Goal: Task Accomplishment & Management: Manage account settings

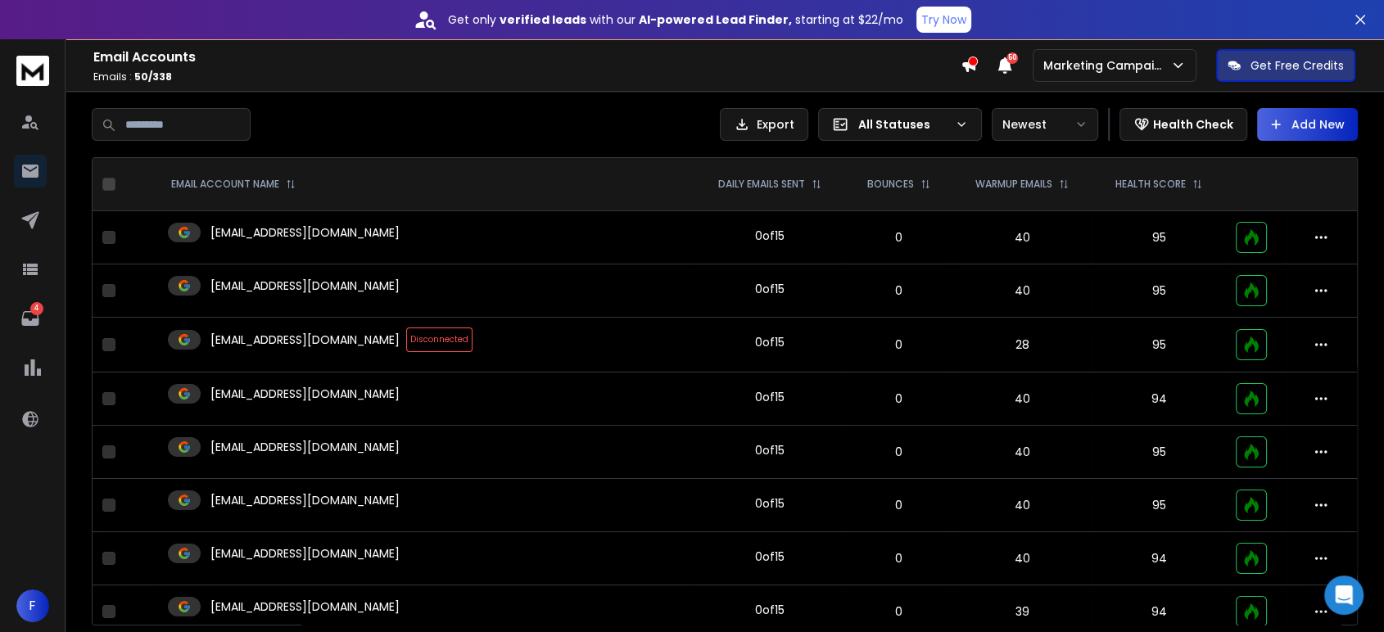
click at [187, 118] on input at bounding box center [171, 124] width 159 height 33
type input "**********"
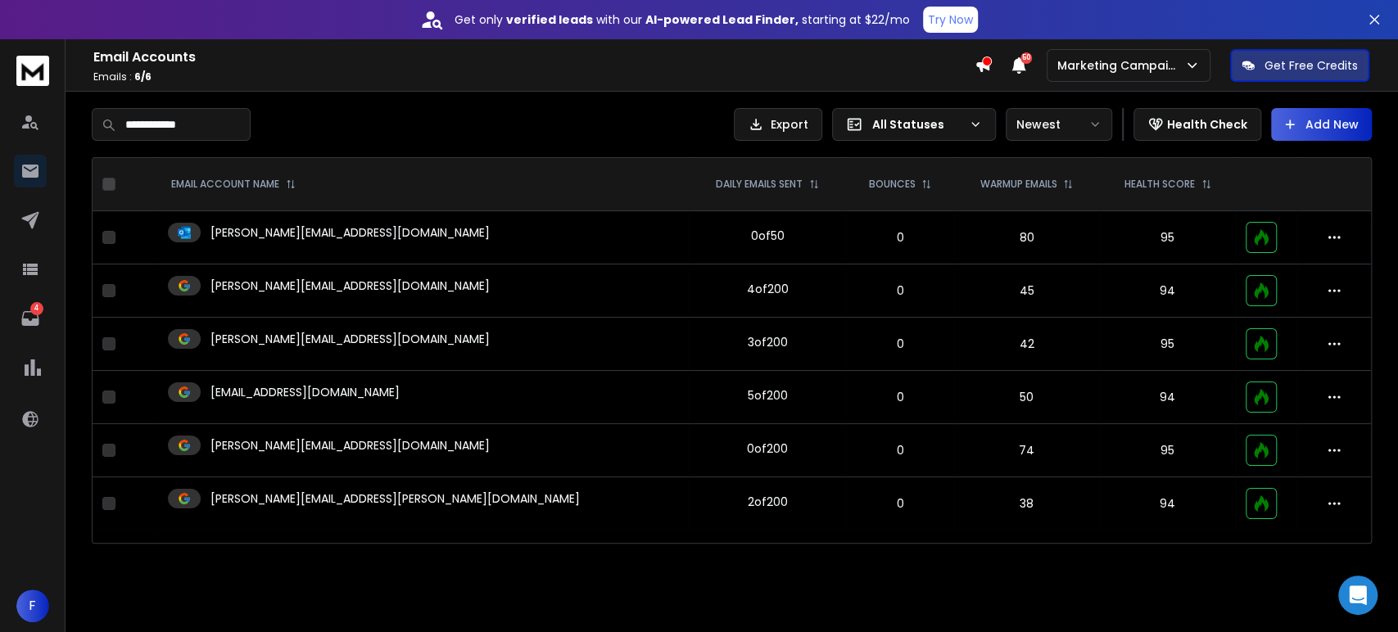
click at [334, 286] on p "kevin@capestartweb.com" at bounding box center [349, 286] width 279 height 16
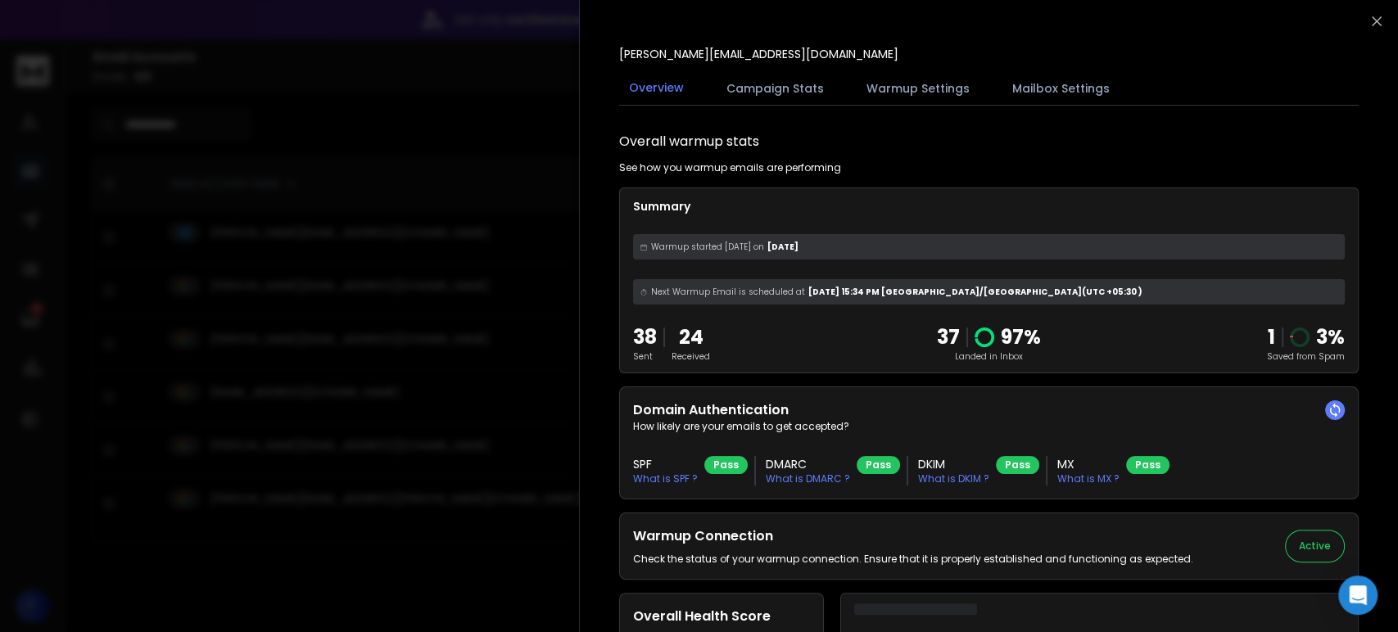
click at [894, 84] on button "Warmup Settings" at bounding box center [918, 88] width 123 height 36
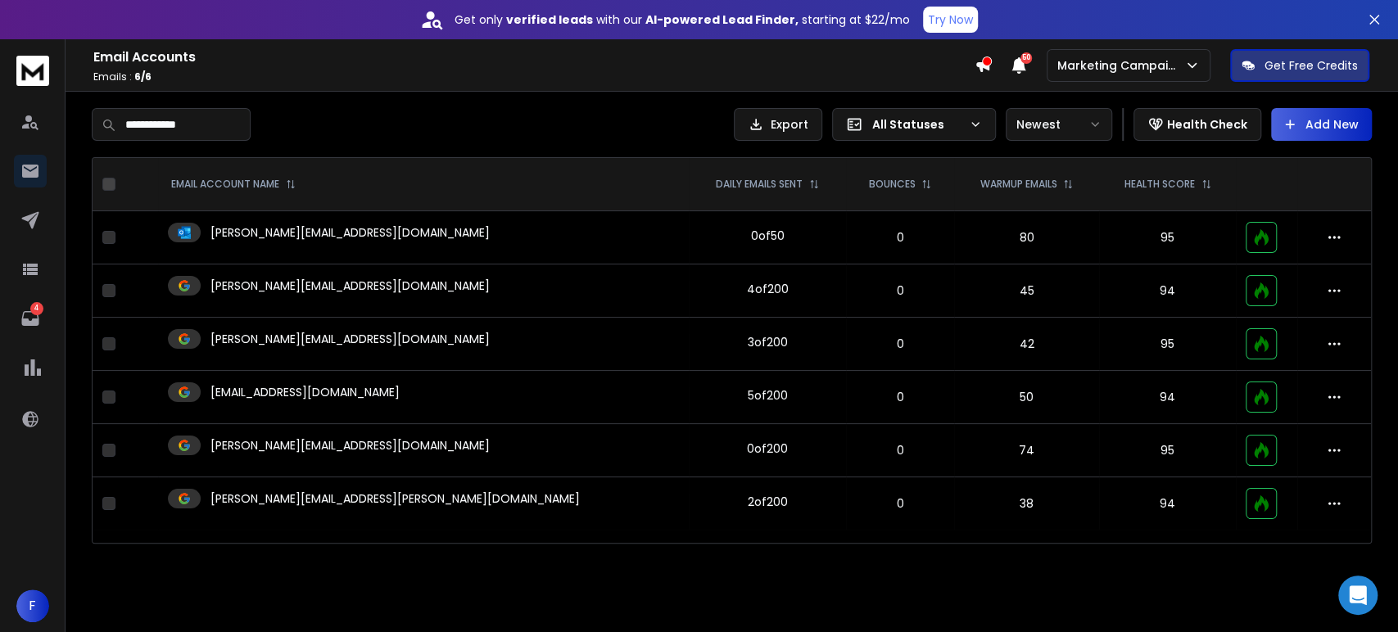
click at [410, 496] on div "kevin.murphy@capestartweb.com" at bounding box center [423, 499] width 511 height 20
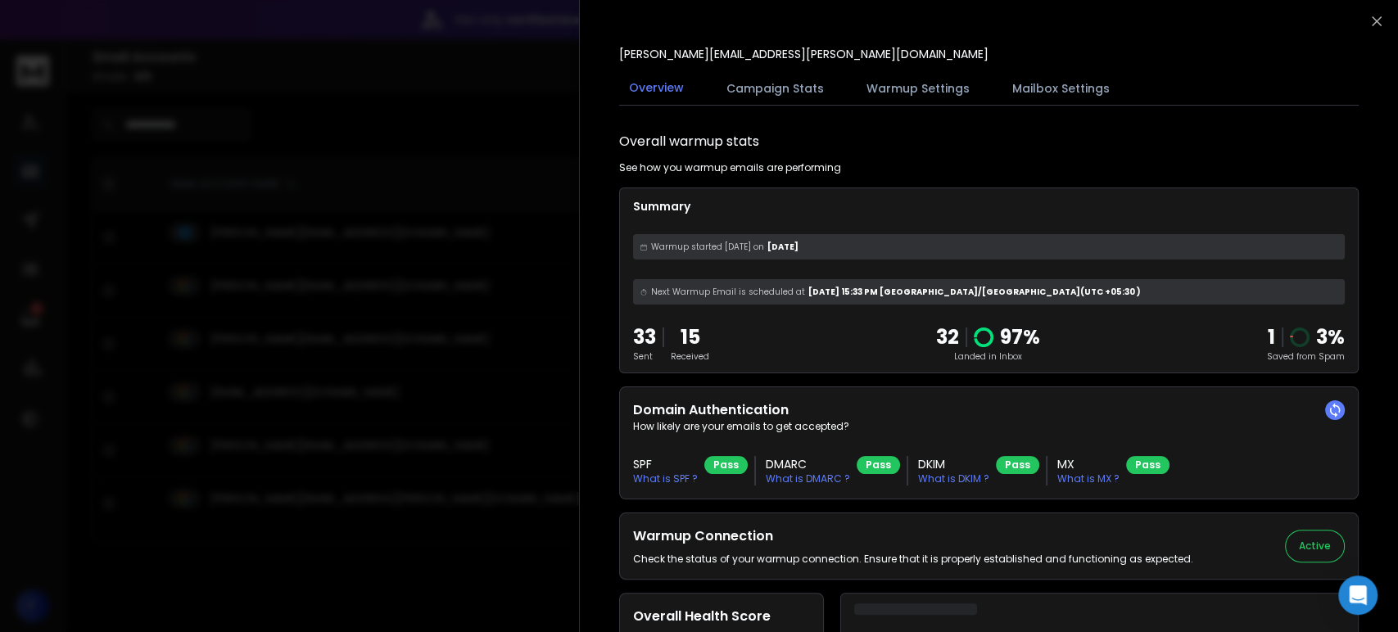
click at [903, 87] on button "Warmup Settings" at bounding box center [918, 88] width 123 height 36
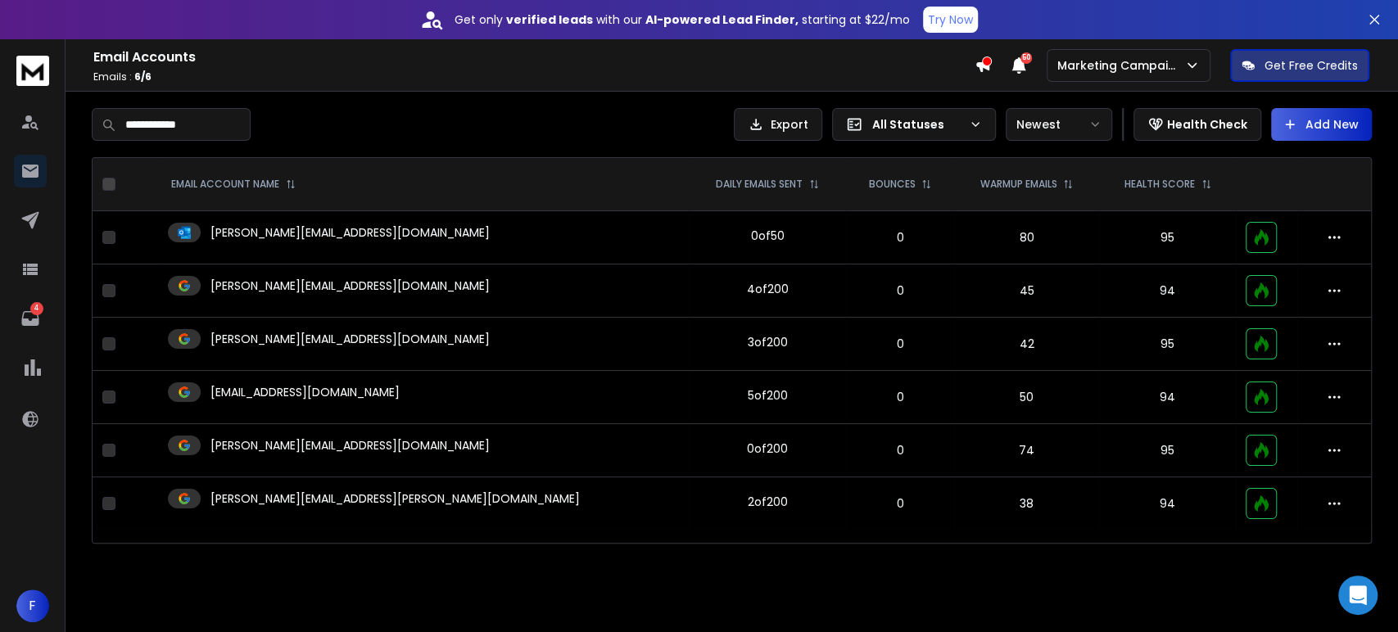
click at [459, 499] on div "kevin.murphy@capestartweb.com" at bounding box center [423, 499] width 511 height 20
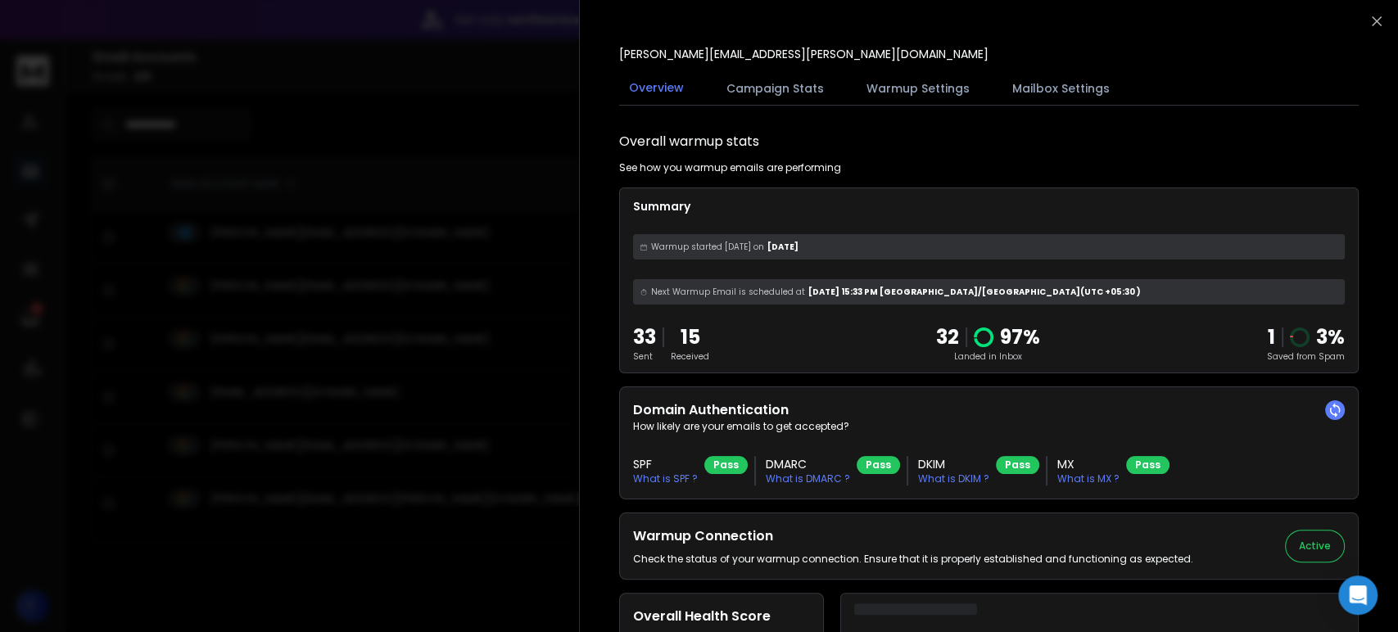
click at [793, 76] on button "Campaign Stats" at bounding box center [775, 88] width 117 height 36
